Goal: Task Accomplishment & Management: Manage account settings

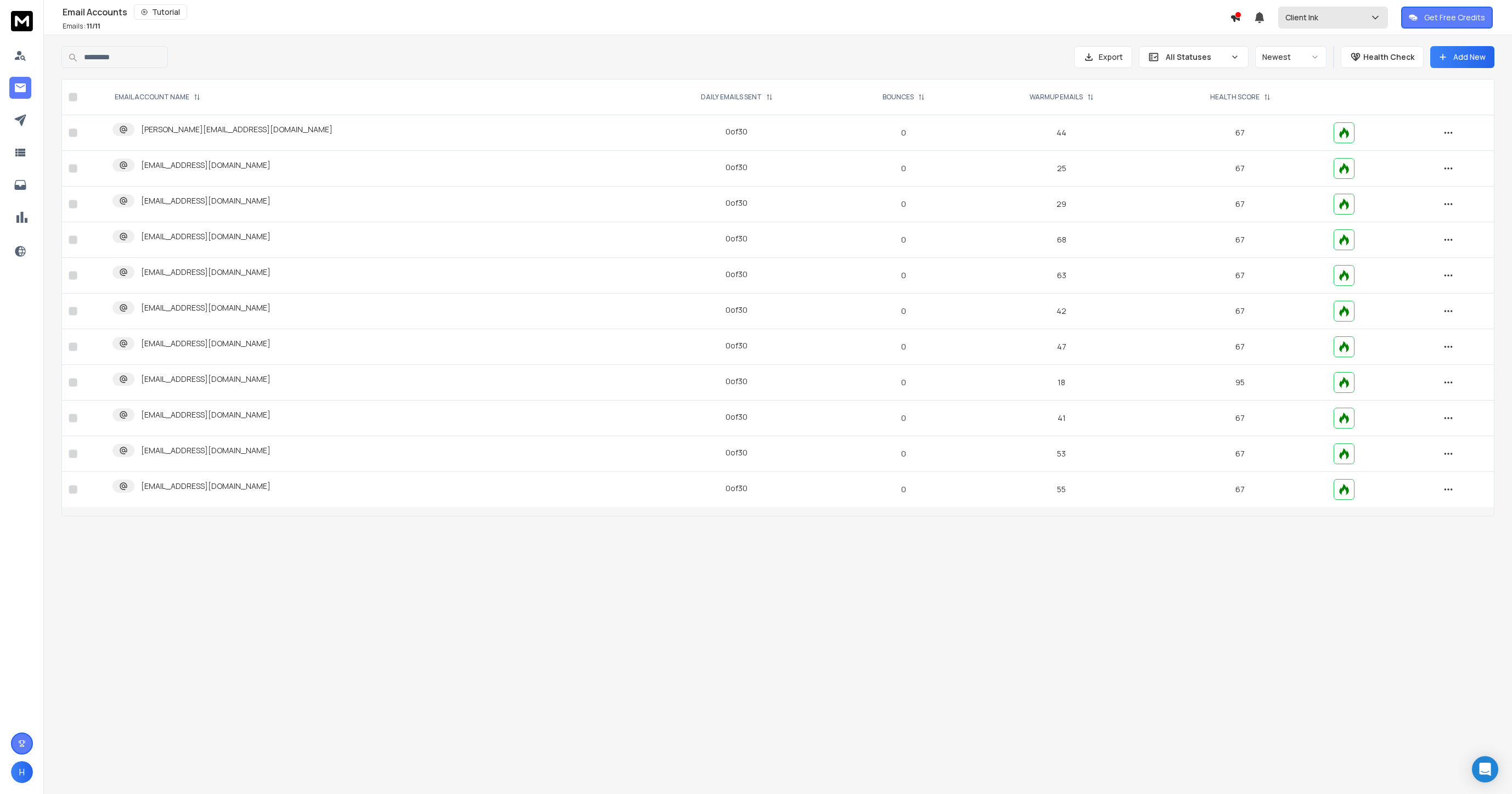
click at [1314, 21] on p "Client Ink" at bounding box center [1304, 17] width 38 height 11
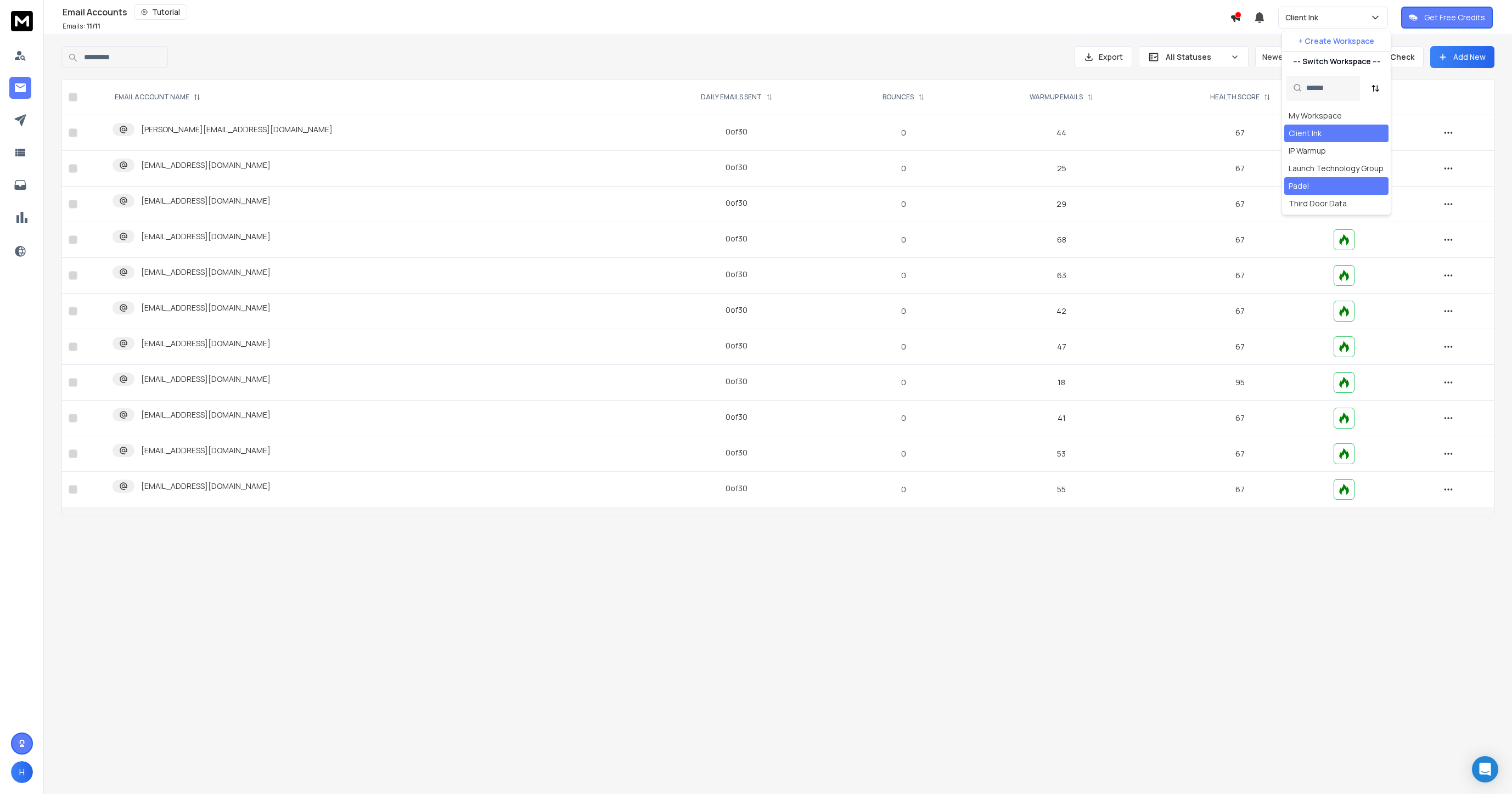
click at [1291, 192] on div "Padel" at bounding box center [1337, 186] width 104 height 18
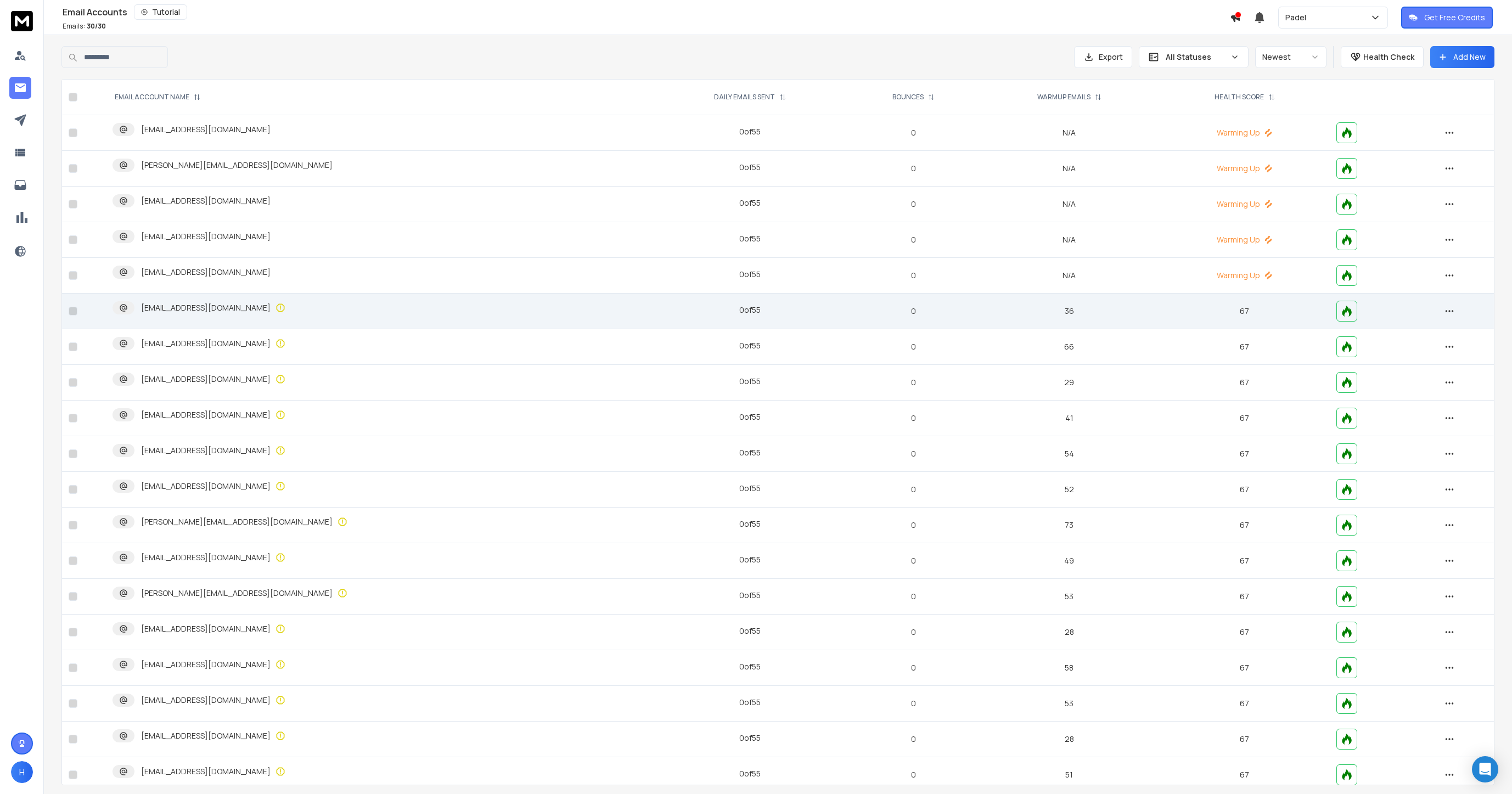
click at [1342, 310] on icon at bounding box center [1347, 311] width 9 height 11
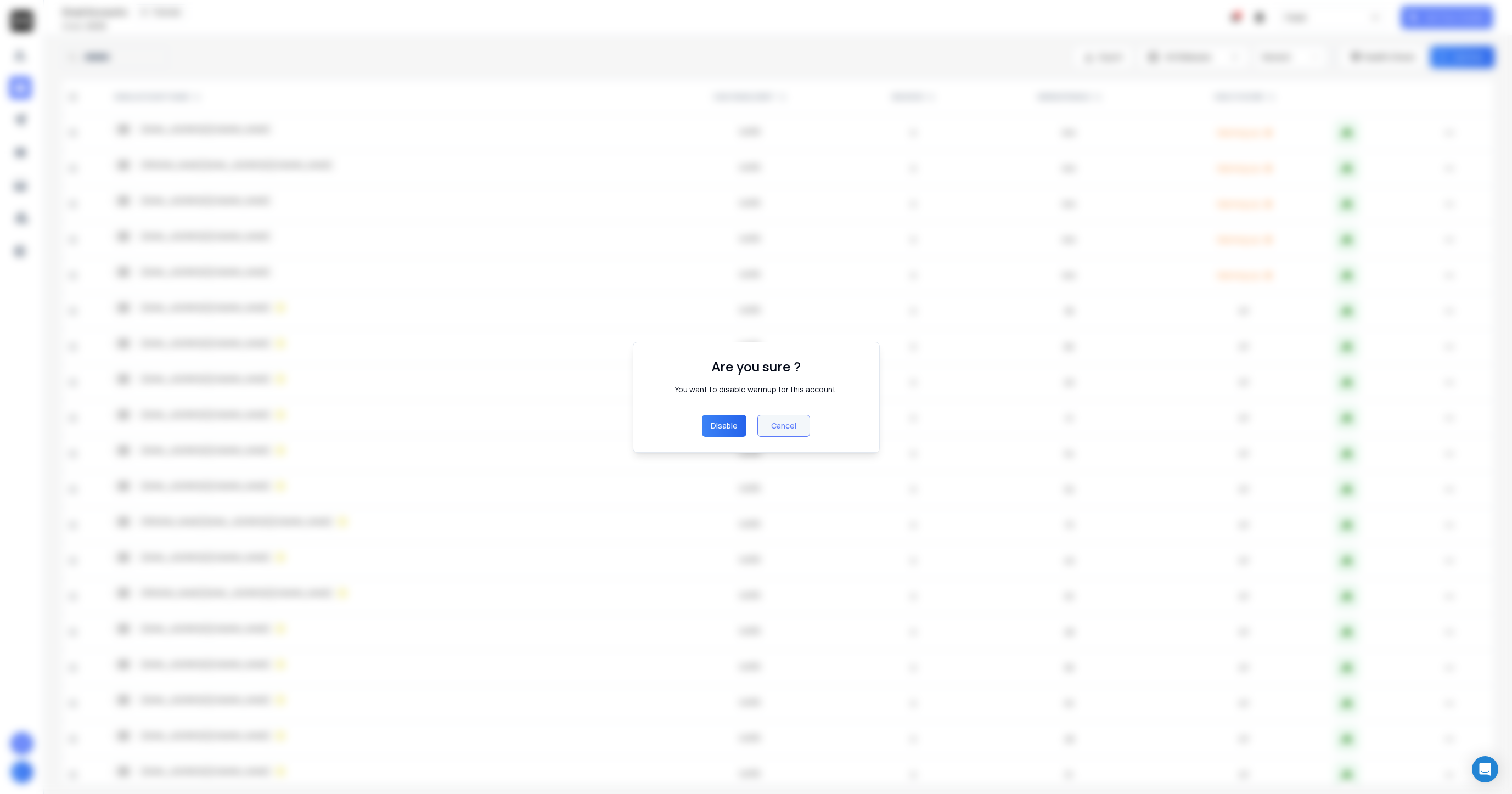
click at [786, 421] on button "Cancel" at bounding box center [783, 426] width 53 height 22
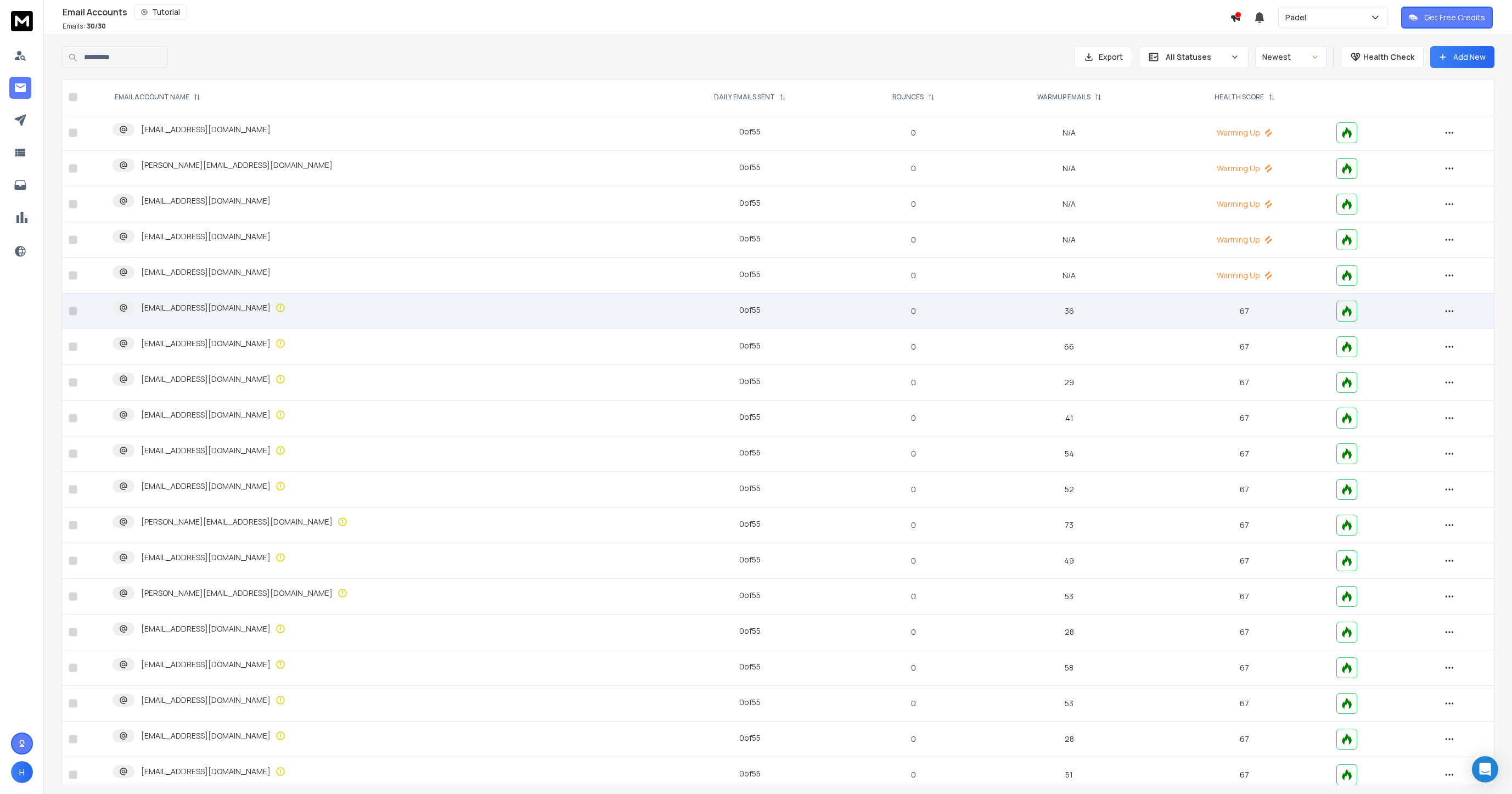
click at [1215, 313] on td "67" at bounding box center [1244, 312] width 172 height 36
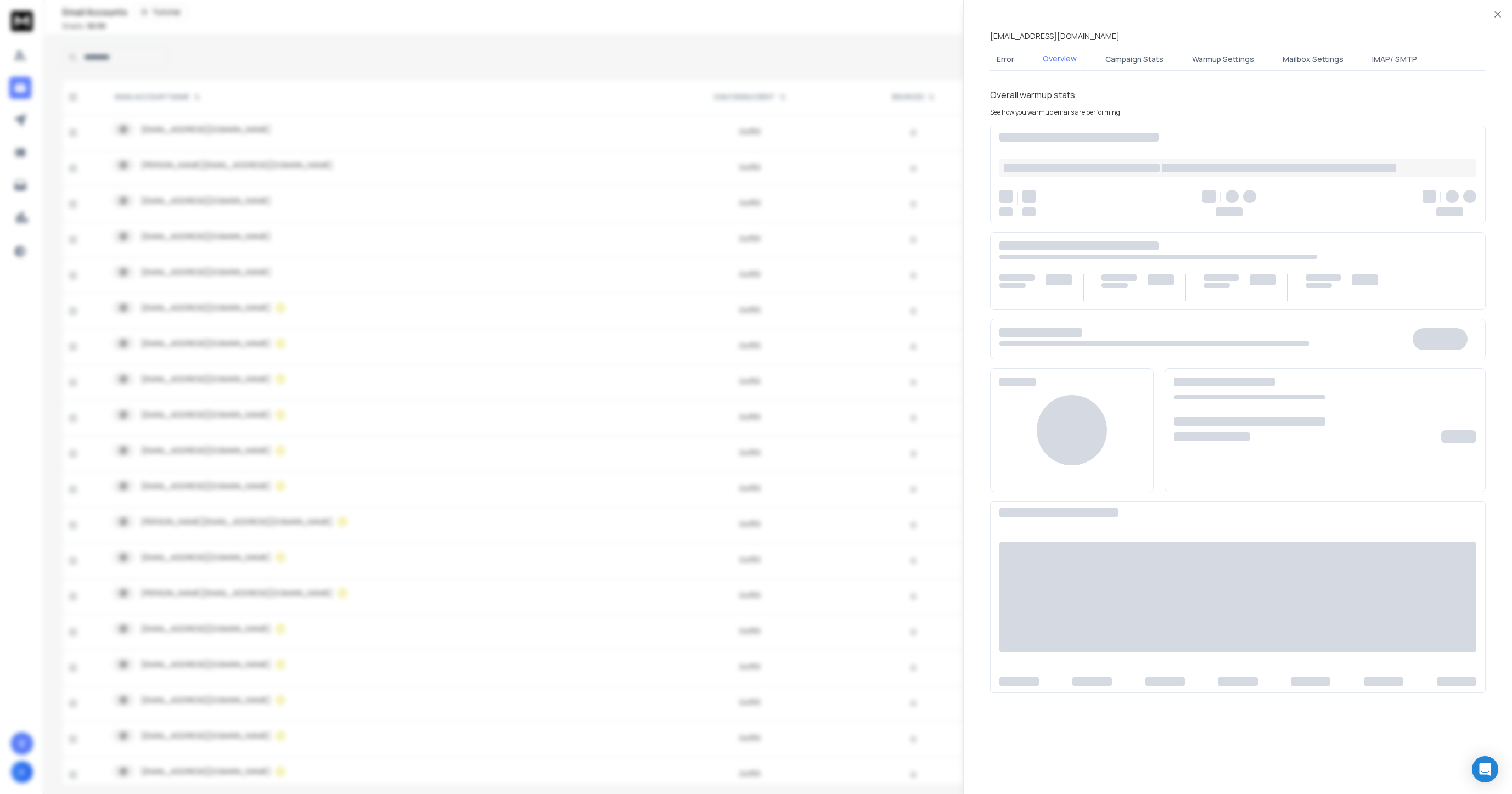
click at [527, 378] on div at bounding box center [756, 397] width 1512 height 794
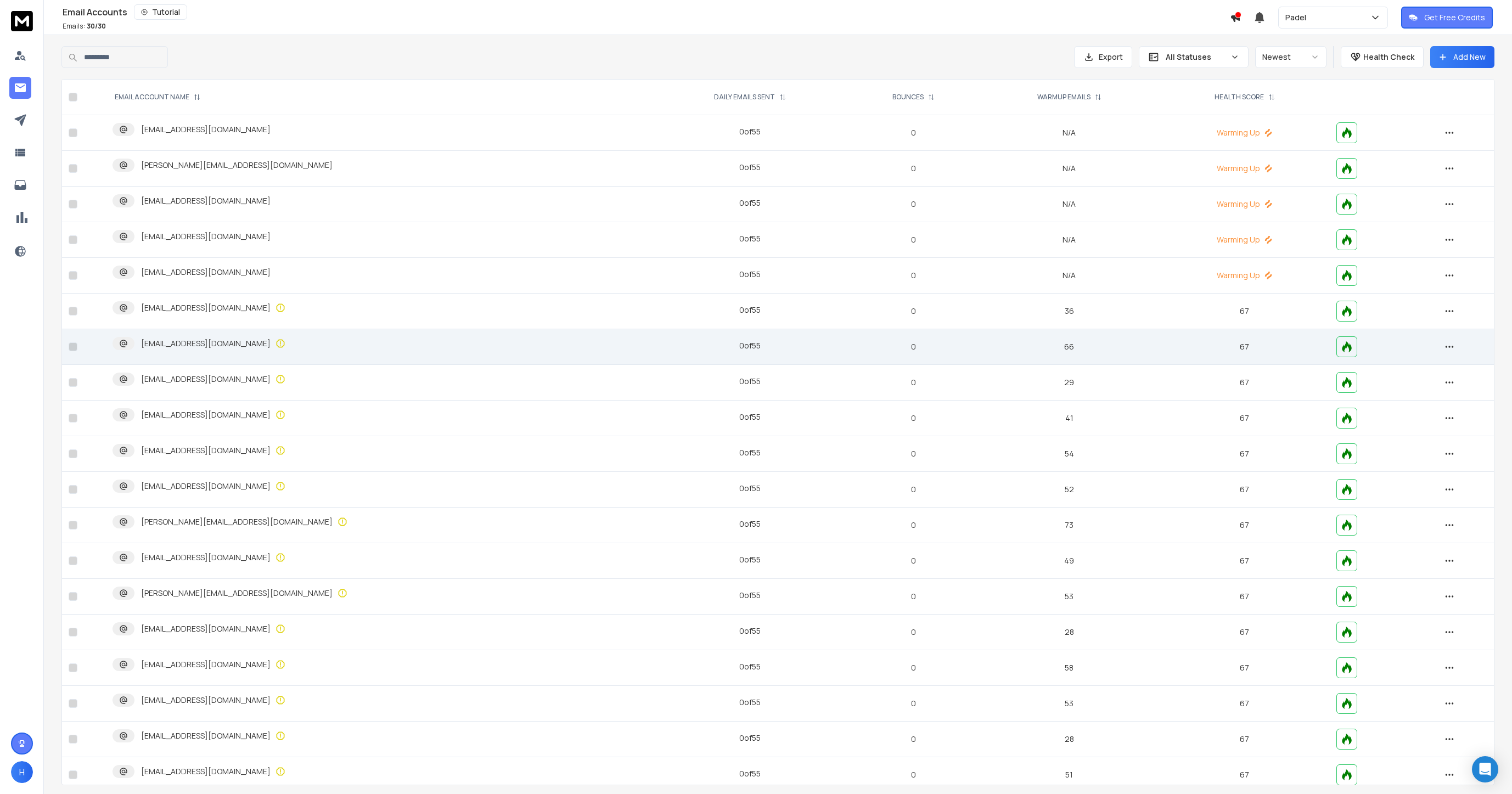
click at [1212, 340] on td "67" at bounding box center [1244, 348] width 172 height 36
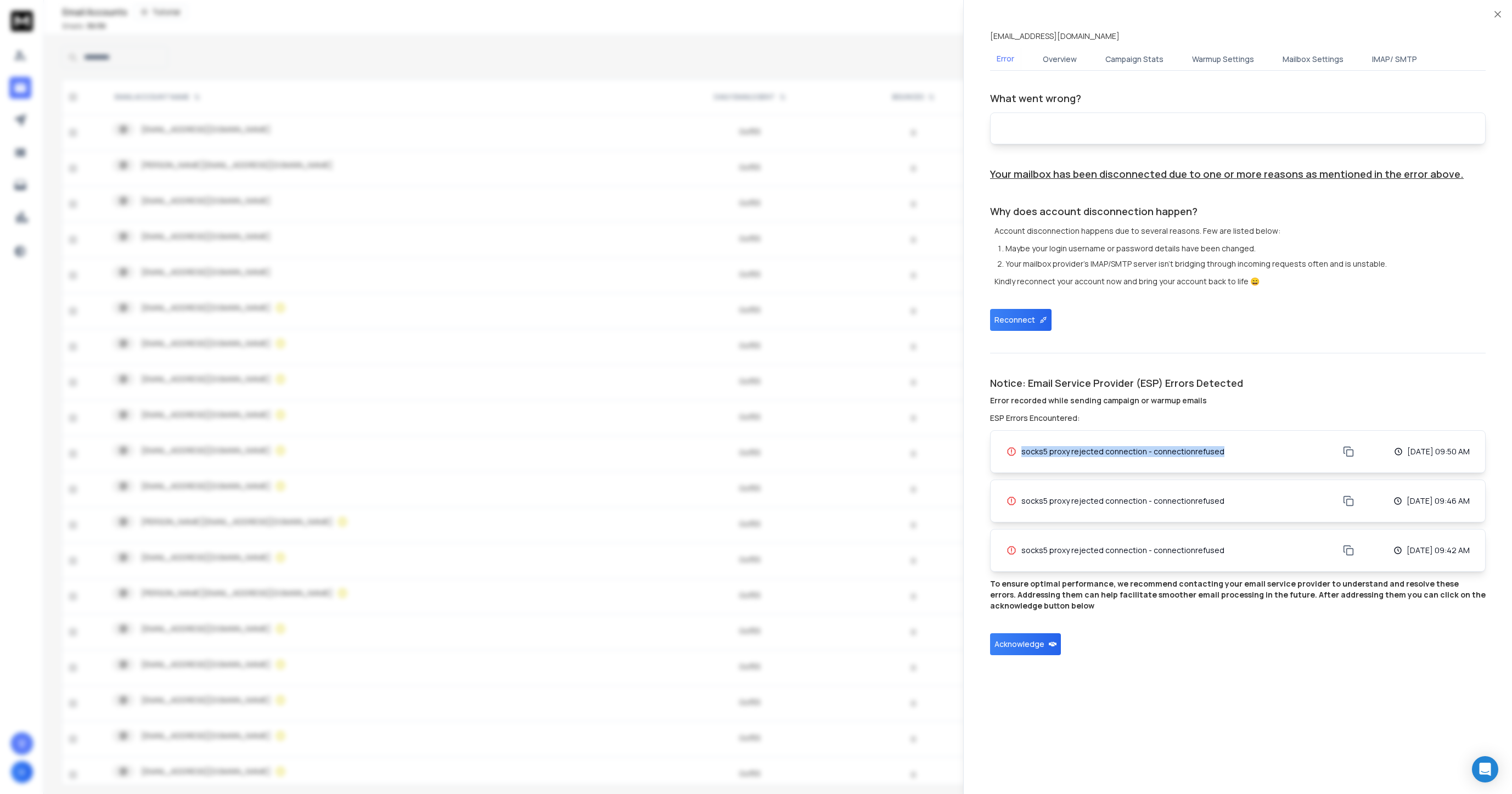
drag, startPoint x: 1232, startPoint y: 448, endPoint x: 1023, endPoint y: 454, distance: 209.1
click at [1023, 454] on p "socks5 proxy rejected connection - connectionrefused" at bounding box center [1188, 452] width 332 height 11
copy span "socks5 proxy rejected connection - connectionrefused"
drag, startPoint x: 1146, startPoint y: 38, endPoint x: 1048, endPoint y: 38, distance: 98.0
click at [1048, 38] on div "[EMAIL_ADDRESS][DOMAIN_NAME]" at bounding box center [1238, 36] width 496 height 11
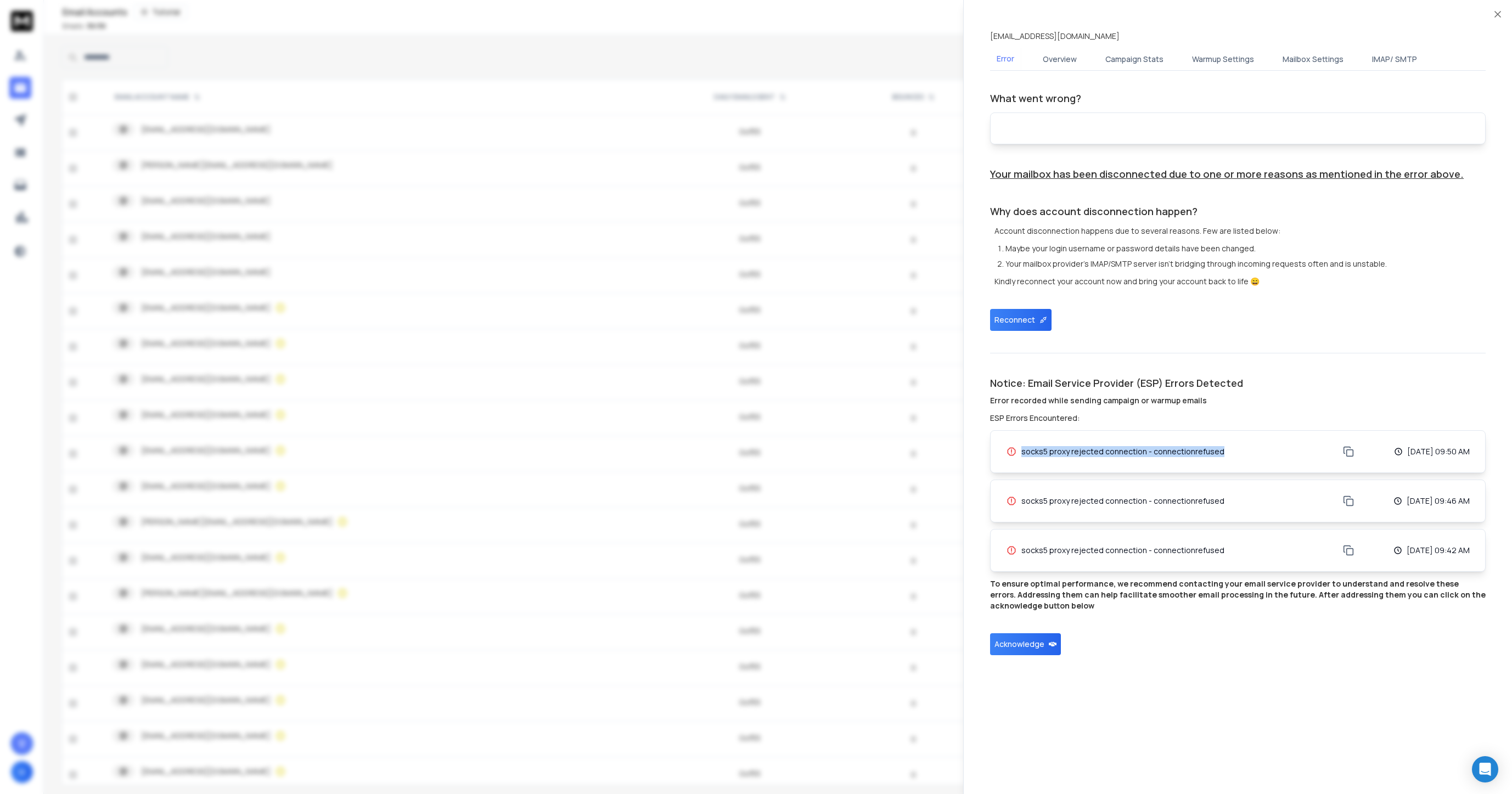
copy p "[DOMAIN_NAME]"
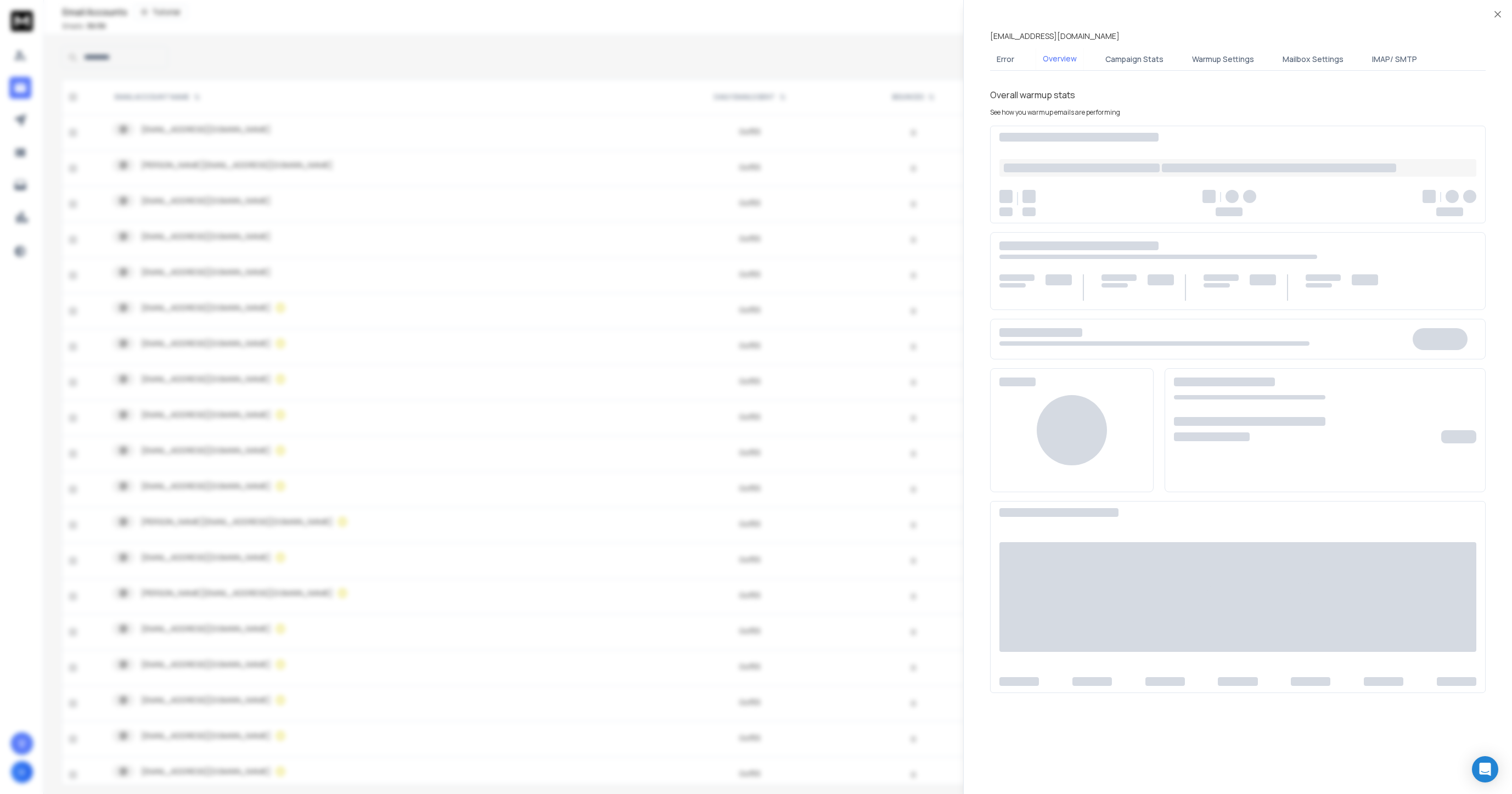
click at [213, 201] on div at bounding box center [756, 397] width 1512 height 794
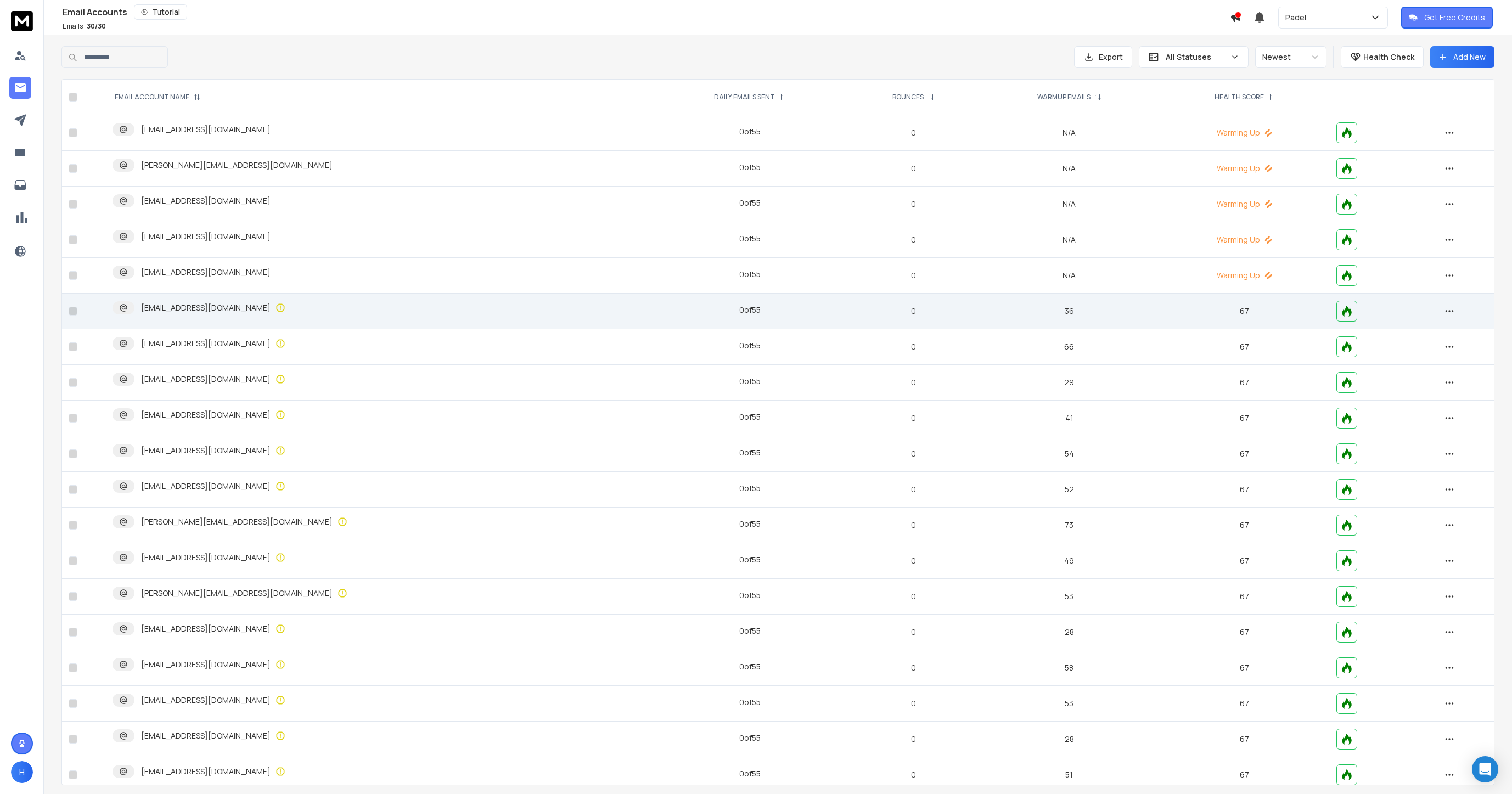
click at [223, 310] on p "[EMAIL_ADDRESS][DOMAIN_NAME]" at bounding box center [206, 308] width 129 height 11
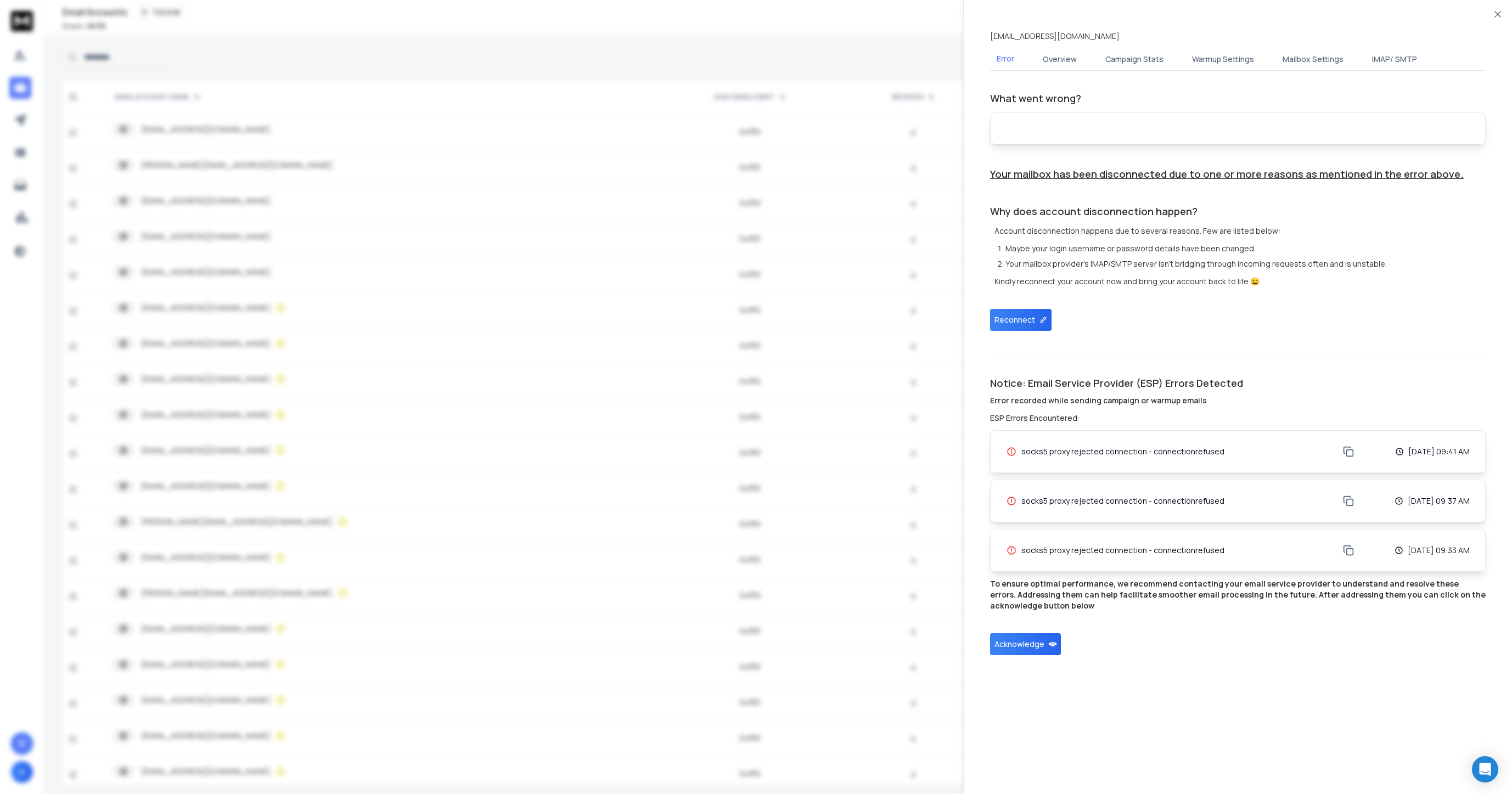
drag, startPoint x: 1129, startPoint y: 35, endPoint x: 1028, endPoint y: 36, distance: 101.0
click at [1028, 36] on div "[EMAIL_ADDRESS][DOMAIN_NAME]" at bounding box center [1238, 36] width 496 height 11
copy p "[DOMAIN_NAME]"
click at [316, 231] on div at bounding box center [756, 397] width 1512 height 794
